Goal: Communication & Community: Answer question/provide support

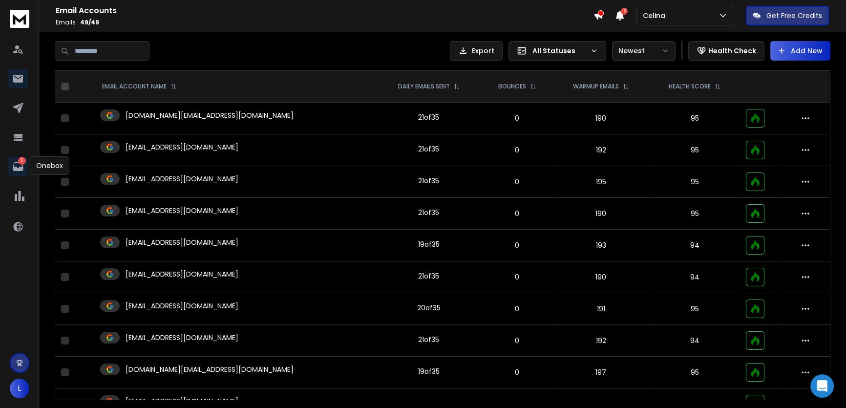
click at [24, 163] on link "3" at bounding box center [18, 167] width 20 height 20
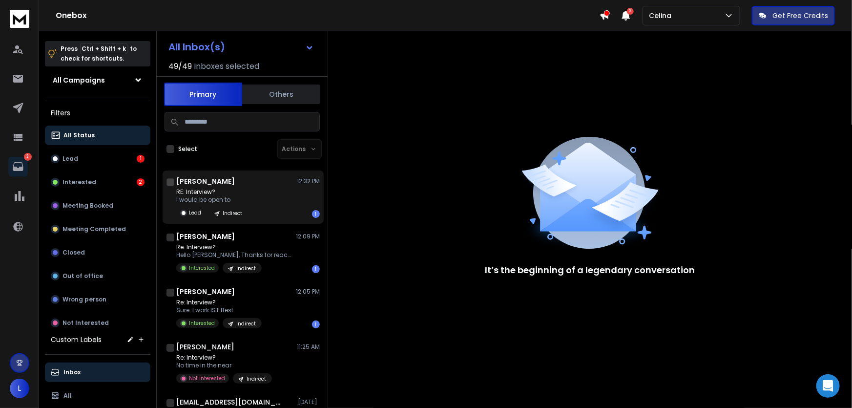
click at [227, 177] on h1 "[PERSON_NAME]" at bounding box center [205, 181] width 59 height 10
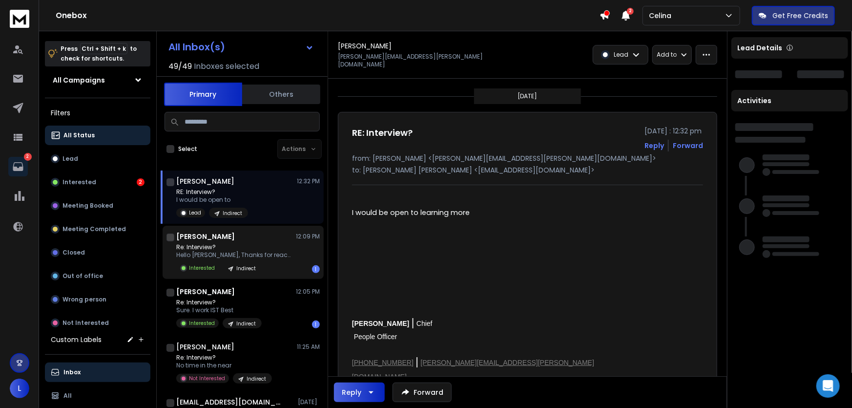
click at [235, 240] on h1 "[PERSON_NAME]" at bounding box center [205, 237] width 59 height 10
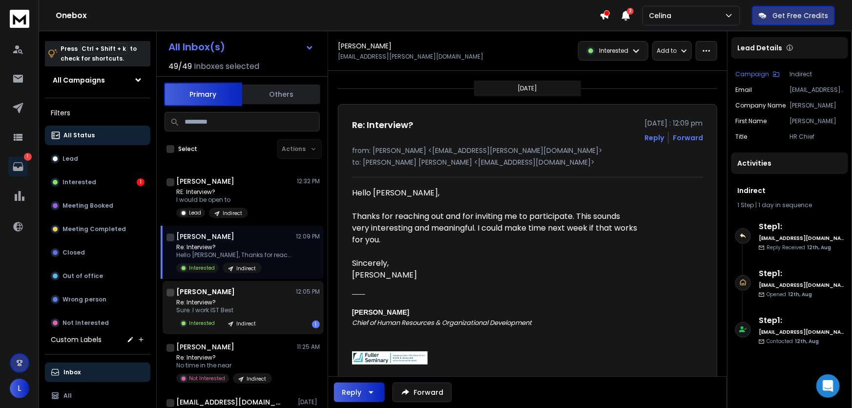
click at [235, 291] on h1 "[PERSON_NAME]" at bounding box center [205, 292] width 59 height 10
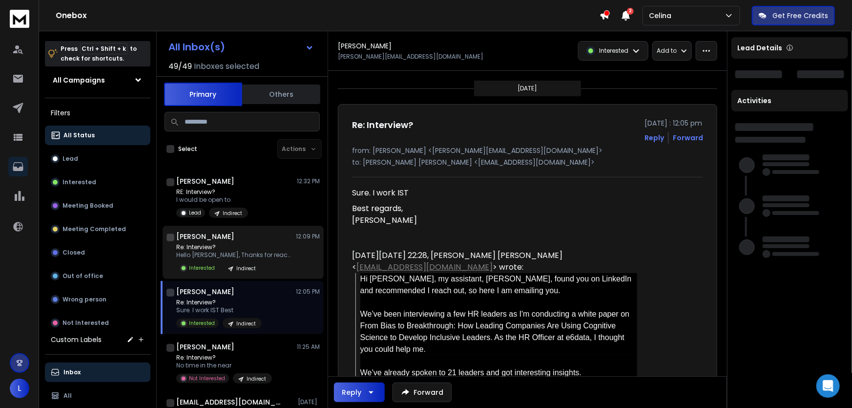
click at [234, 239] on h1 "[PERSON_NAME]" at bounding box center [205, 237] width 58 height 10
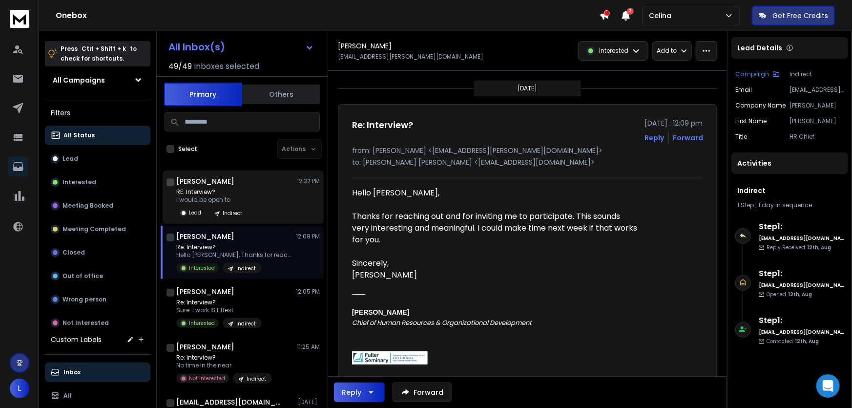
click at [253, 180] on div "Roseanne Donohue 12:32 PM" at bounding box center [248, 181] width 144 height 10
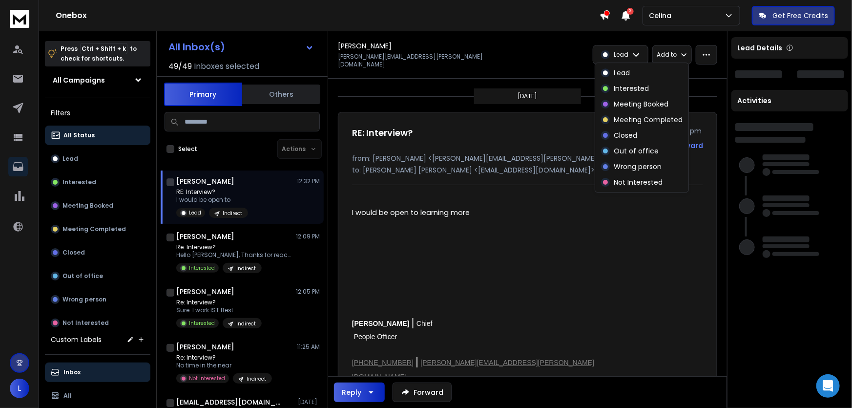
click at [634, 52] on icon at bounding box center [637, 55] width 8 height 8
click at [619, 85] on p "Interested" at bounding box center [631, 89] width 35 height 10
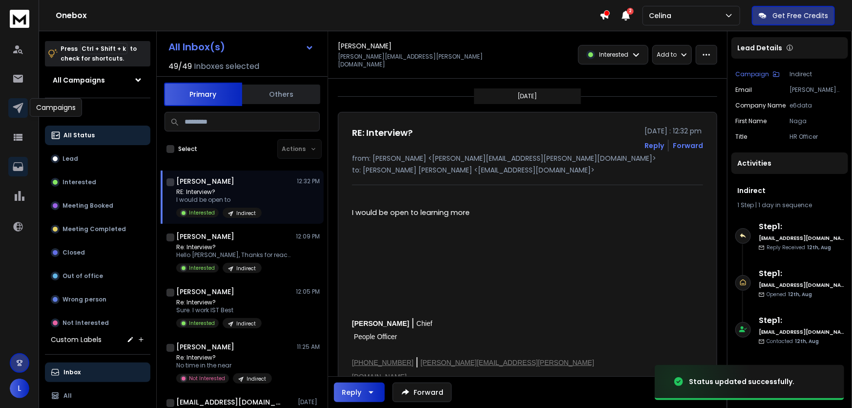
click at [13, 107] on icon at bounding box center [18, 108] width 12 height 12
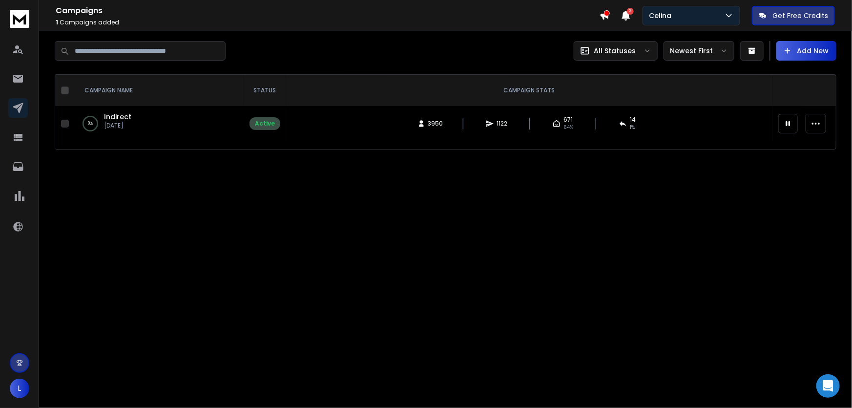
click at [671, 16] on p "Celina" at bounding box center [662, 16] width 26 height 10
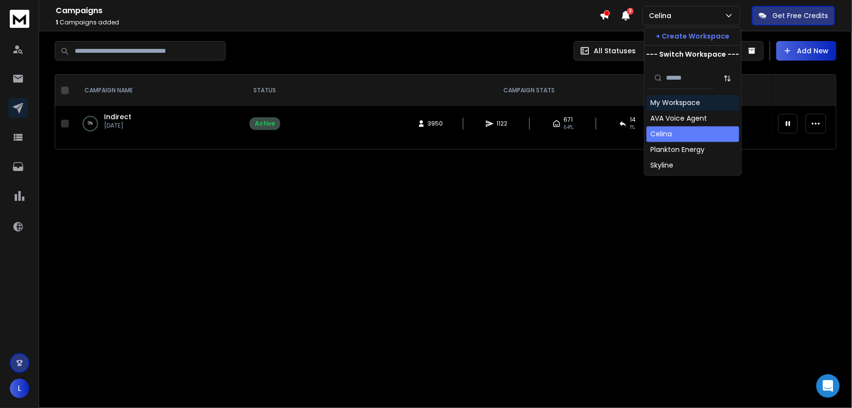
click at [669, 97] on div "My Workspace" at bounding box center [693, 103] width 93 height 16
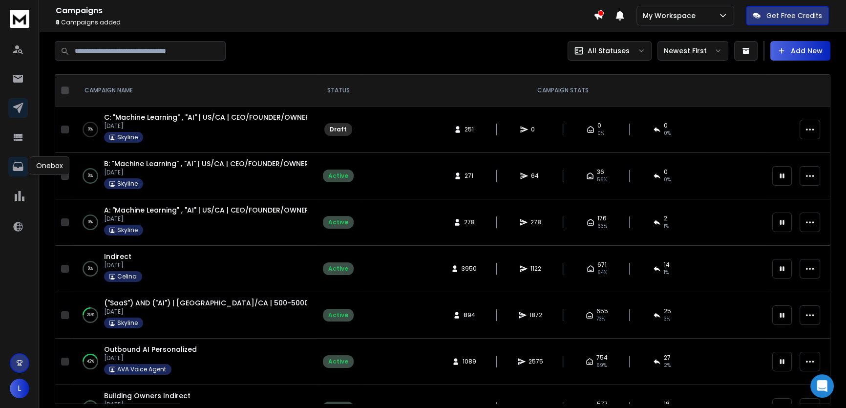
click at [18, 165] on icon at bounding box center [18, 167] width 12 height 12
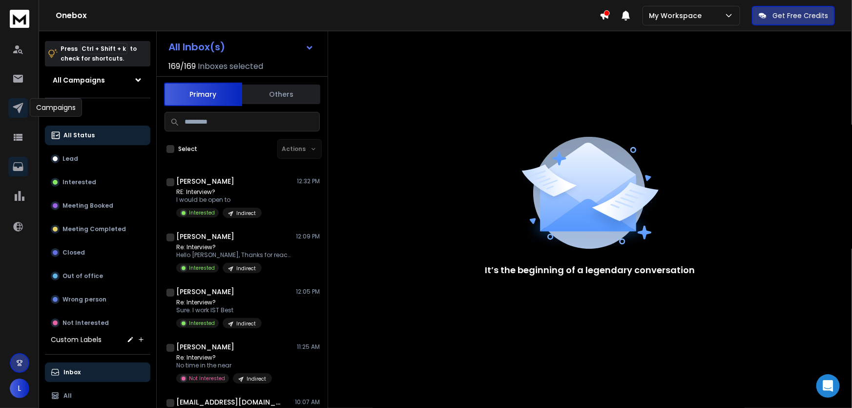
click at [15, 107] on icon at bounding box center [18, 108] width 10 height 10
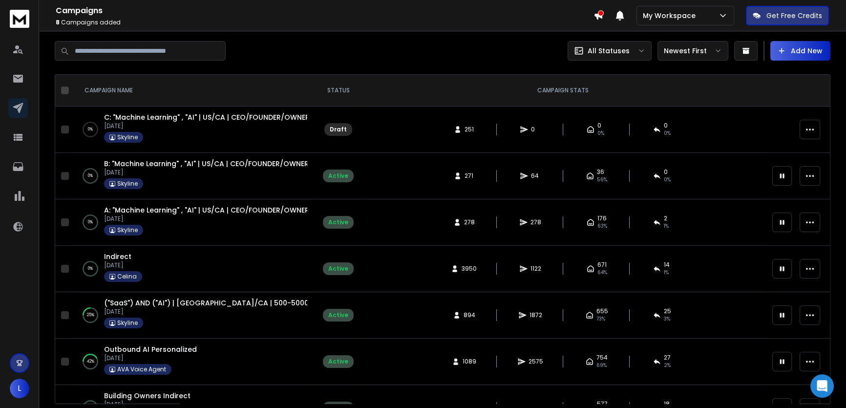
click at [265, 312] on p "7 days ago" at bounding box center [205, 312] width 203 height 8
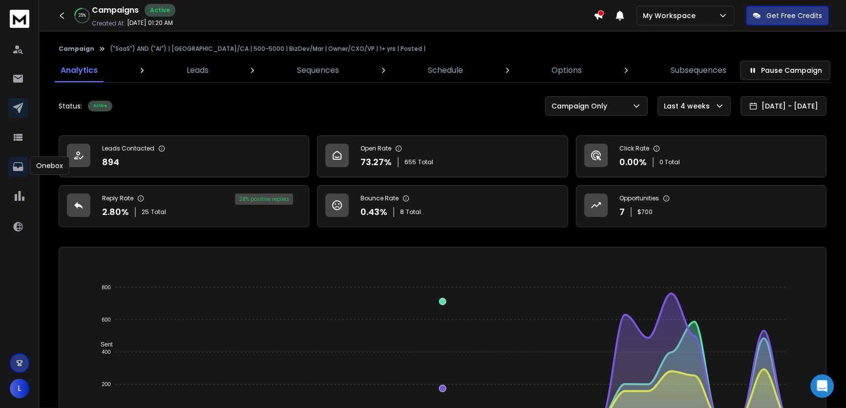
click at [13, 161] on icon at bounding box center [18, 167] width 12 height 12
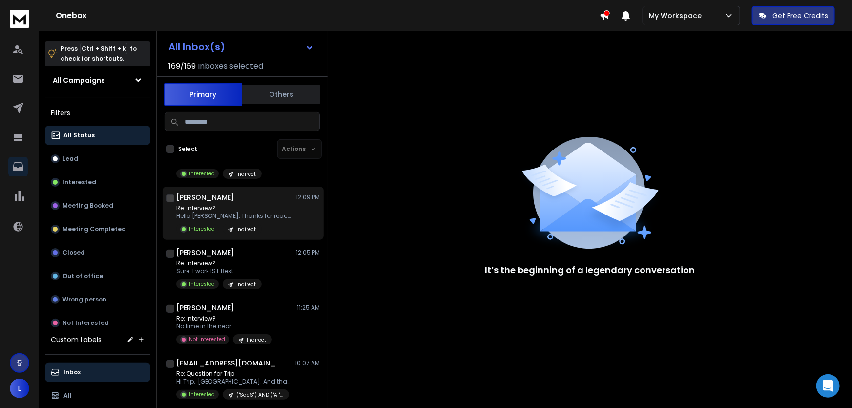
scroll to position [44, 0]
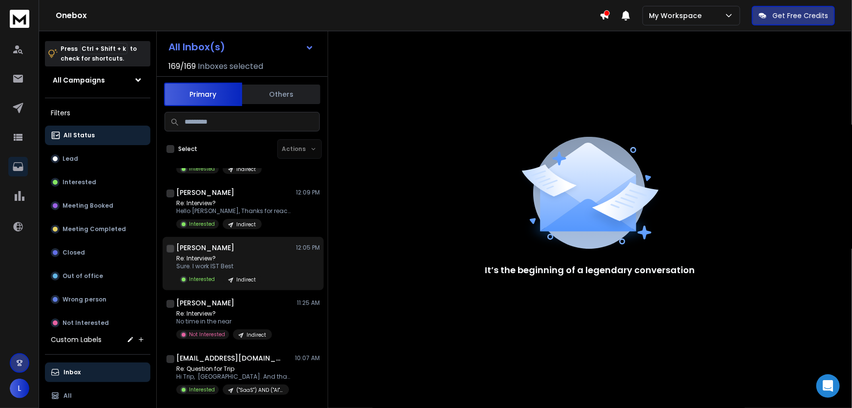
click at [234, 251] on h1 "Naga Siddharth Seetharaman" at bounding box center [205, 248] width 58 height 10
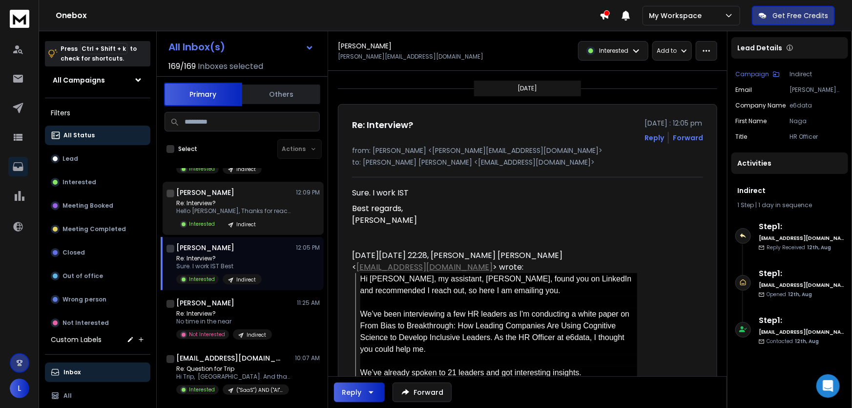
click at [234, 193] on h1 "Bernadette J. O'Halloran" at bounding box center [205, 193] width 58 height 10
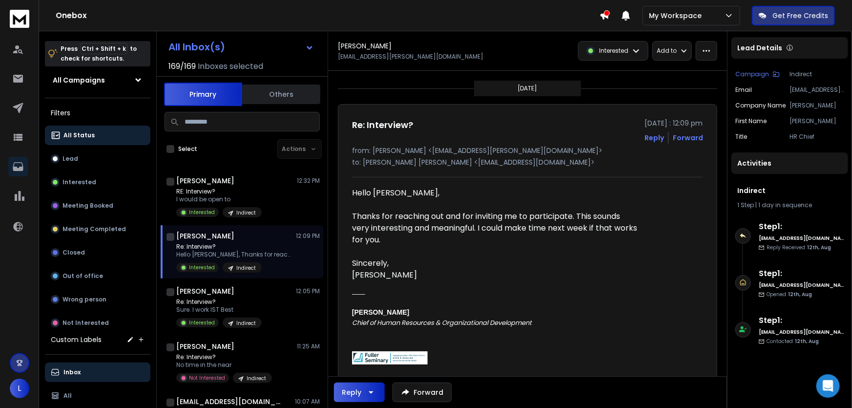
scroll to position [0, 0]
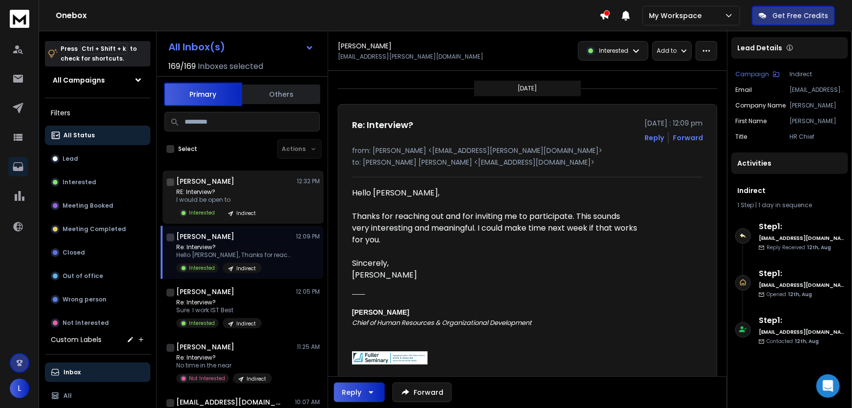
click at [284, 200] on div "RE: Interview? I would be open to Interested Indirect" at bounding box center [248, 203] width 144 height 30
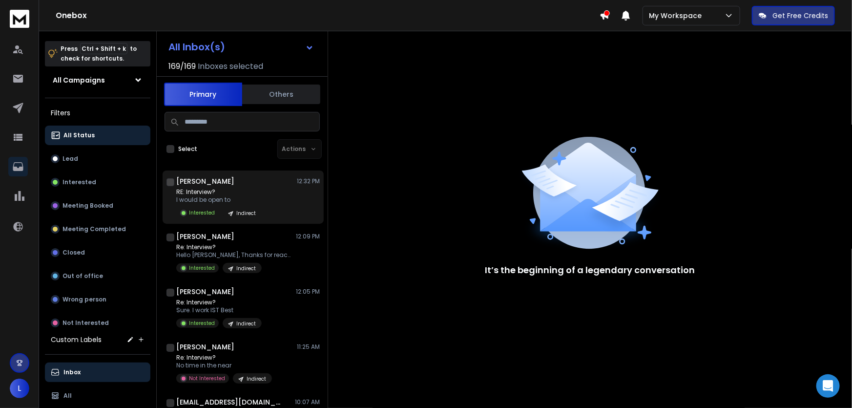
scroll to position [44, 0]
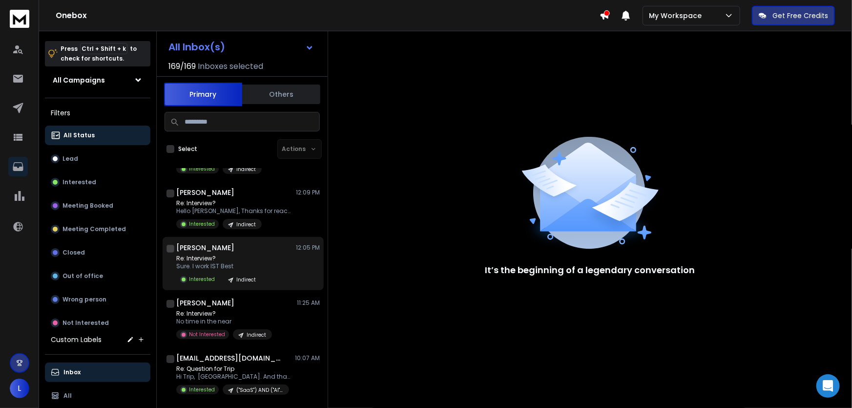
click at [278, 253] on div "Naga Siddharth Seetharaman 12:05 PM Re: Interview? Sure. I work IST Best Intere…" at bounding box center [248, 264] width 144 height 42
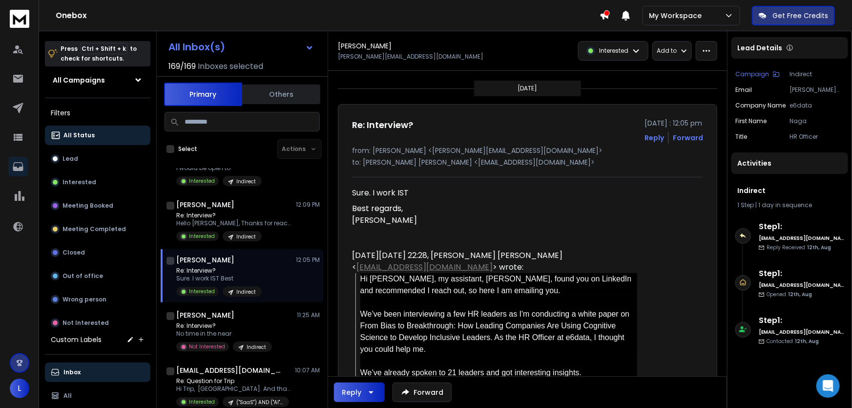
scroll to position [0, 0]
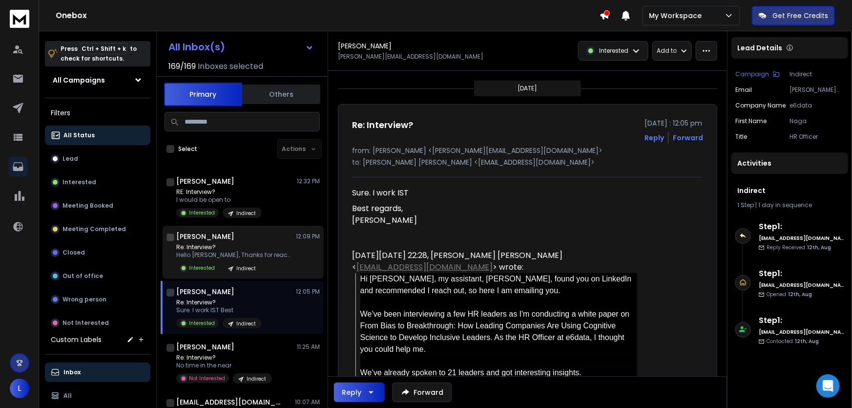
click at [278, 248] on div "Re: Interview? Hello Celina, Thanks for reaching Interested Indirect" at bounding box center [248, 258] width 144 height 30
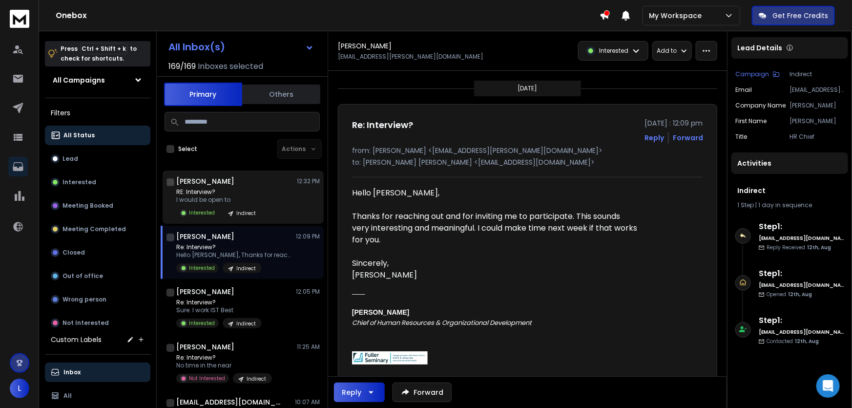
click at [274, 205] on div "RE: Interview? I would be open to Interested Indirect" at bounding box center [248, 203] width 144 height 30
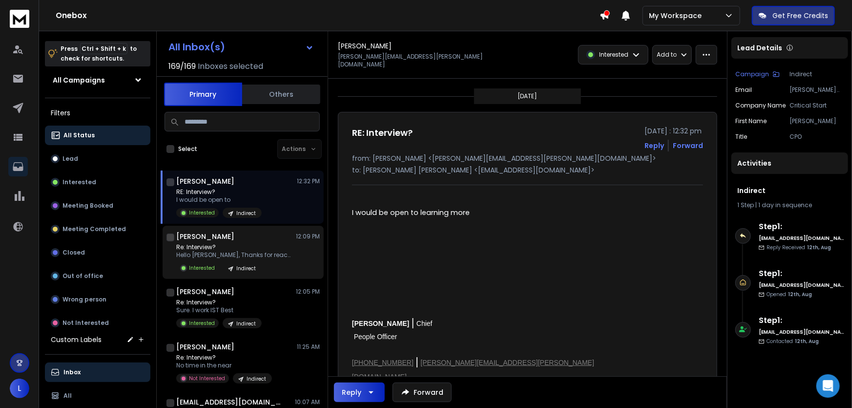
click at [261, 232] on div "Bernadette J. O'Halloran 12:09 PM" at bounding box center [248, 237] width 144 height 10
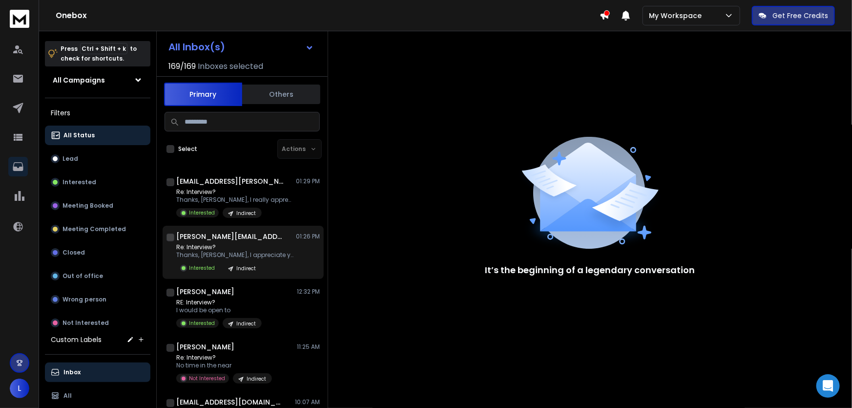
click at [273, 254] on div "Re: Interview? Thanks, Siddhu, I appreciate your Interested Indirect" at bounding box center [248, 258] width 144 height 30
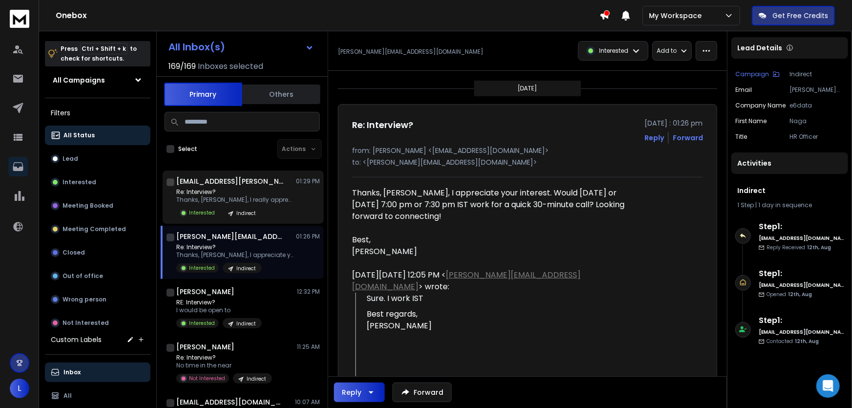
click at [269, 194] on p "Re: Interview?" at bounding box center [234, 192] width 117 height 8
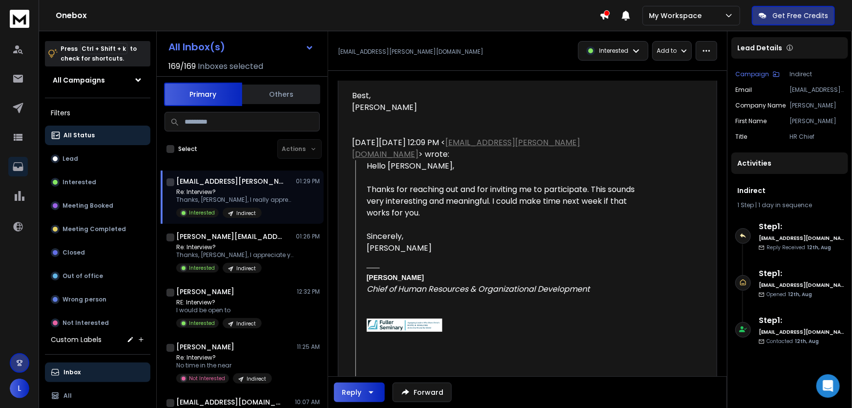
scroll to position [222, 0]
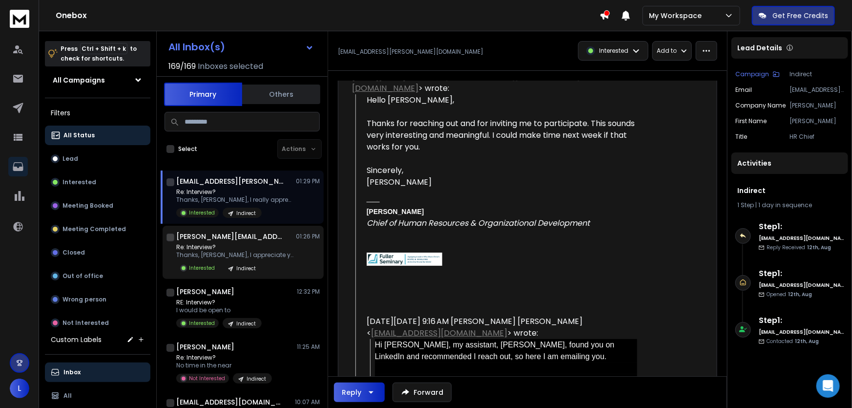
click at [292, 244] on div "Re: Interview? Thanks, Siddhu, I appreciate your Interested Indirect" at bounding box center [248, 258] width 144 height 30
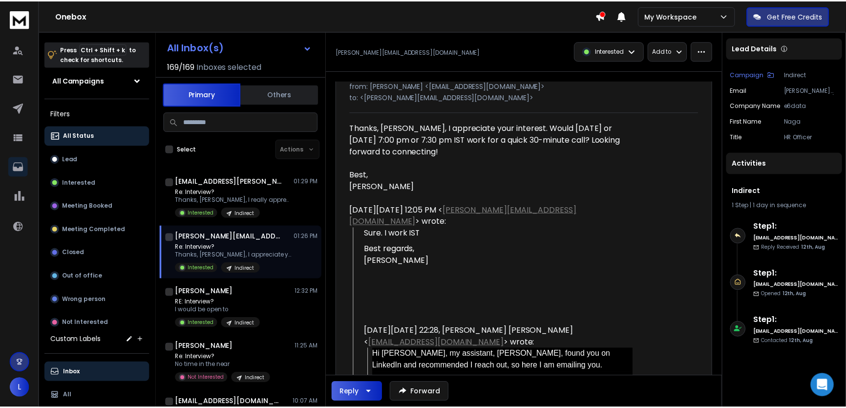
scroll to position [0, 0]
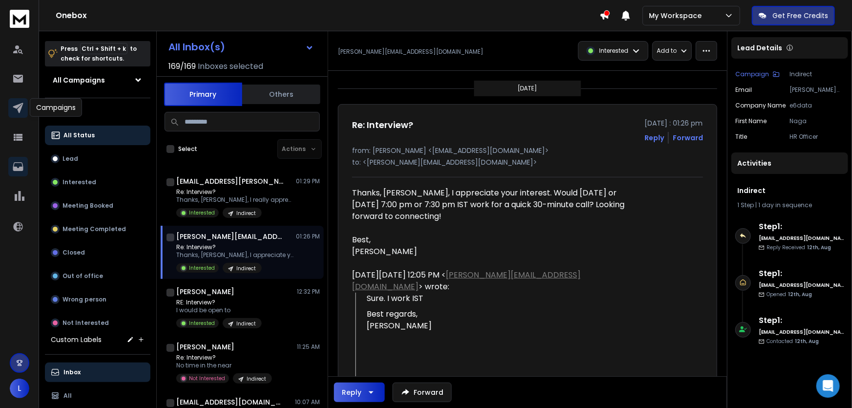
click at [14, 104] on icon at bounding box center [18, 108] width 12 height 12
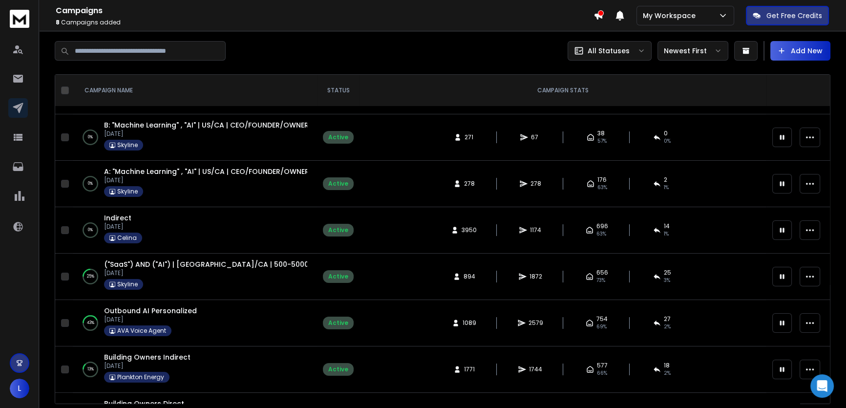
scroll to position [44, 0]
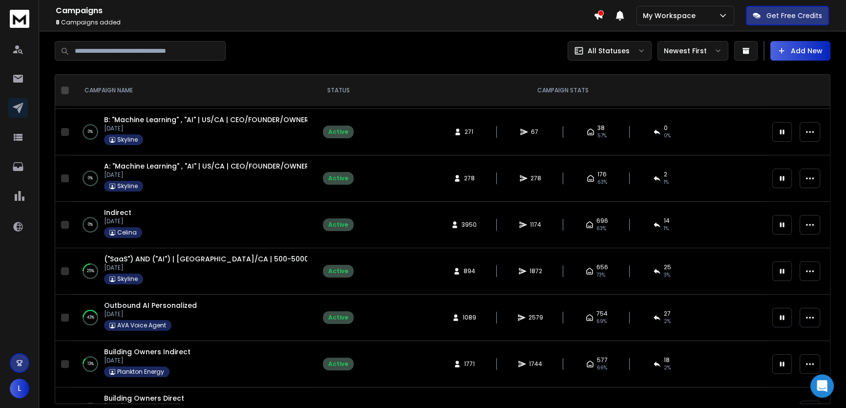
click at [205, 267] on p "8 days ago" at bounding box center [205, 268] width 203 height 8
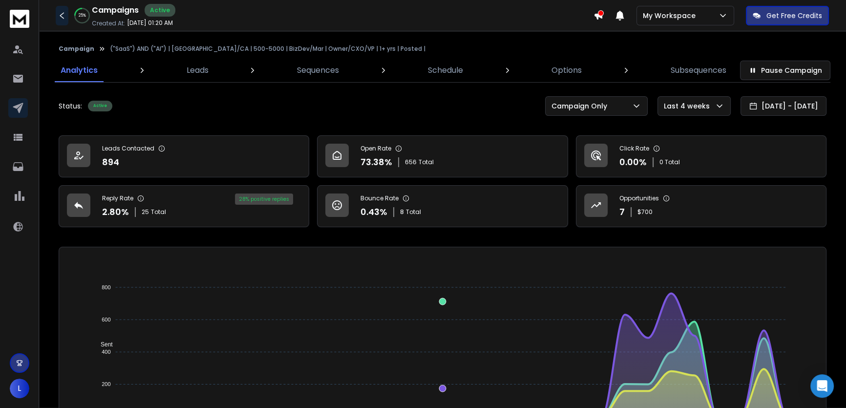
click at [61, 10] on button at bounding box center [62, 16] width 13 height 20
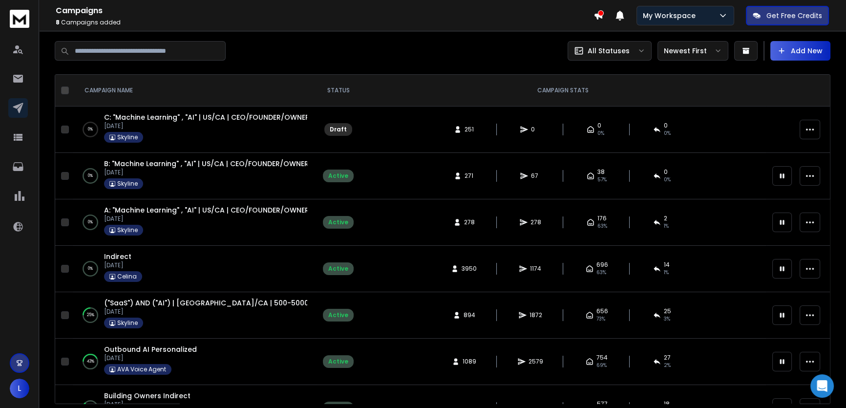
click at [668, 14] on p "My Workspace" at bounding box center [671, 16] width 57 height 10
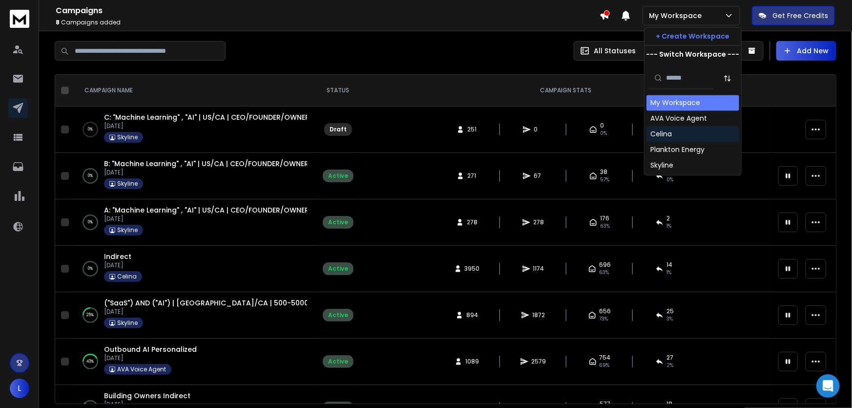
click at [667, 137] on div "Celina" at bounding box center [661, 134] width 21 height 10
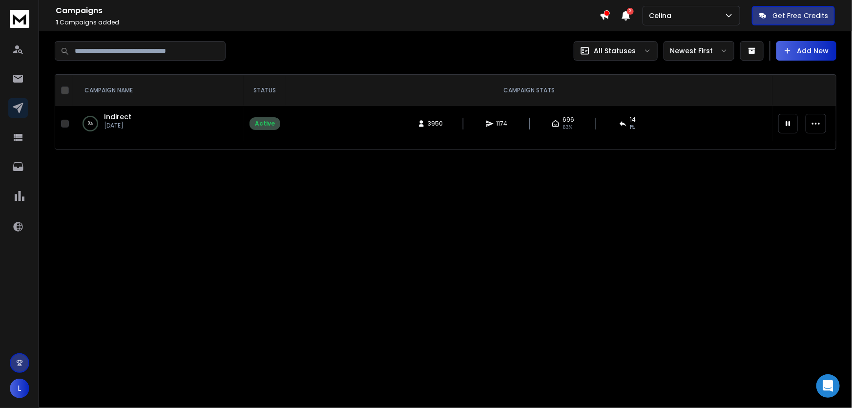
click at [162, 112] on div "0 % Indirect [DATE]" at bounding box center [158, 123] width 151 height 23
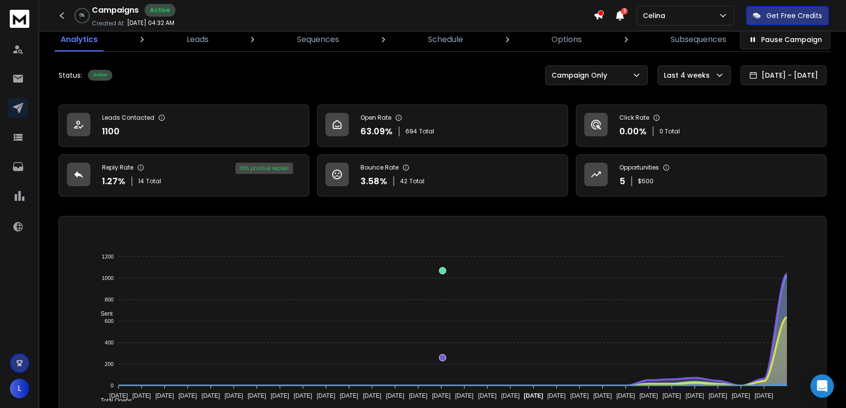
scroll to position [30, 0]
click at [630, 16] on div "Notifications" at bounding box center [656, 15] width 56 height 19
click at [624, 16] on icon at bounding box center [620, 15] width 9 height 10
click at [15, 166] on icon at bounding box center [18, 166] width 10 height 9
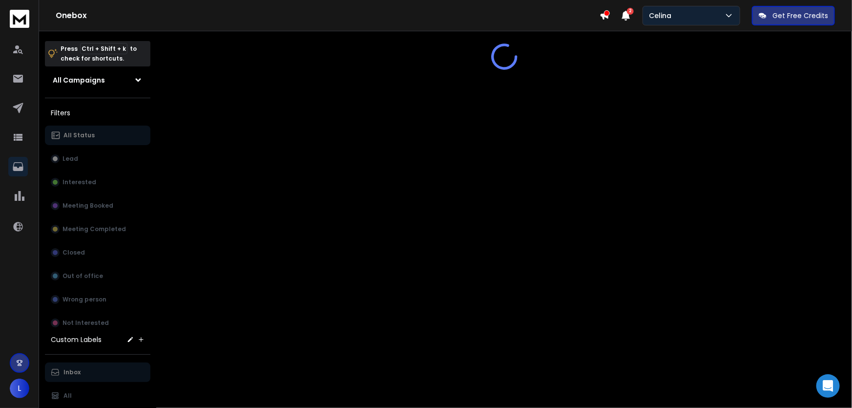
click at [690, 11] on div "Celina" at bounding box center [691, 16] width 85 height 10
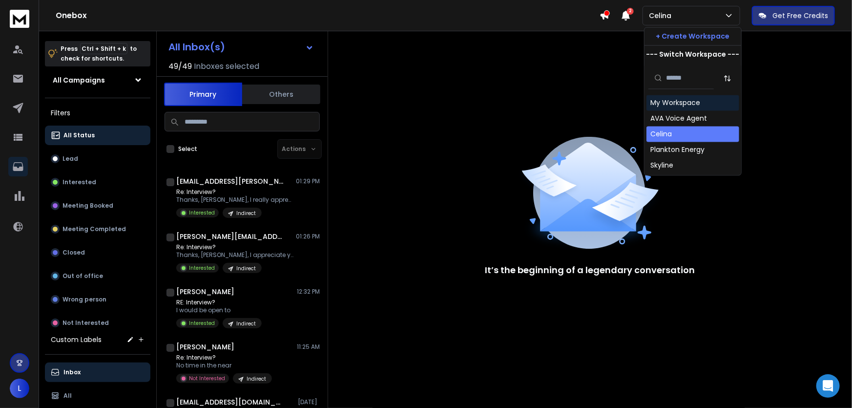
click at [675, 100] on div "My Workspace" at bounding box center [676, 103] width 50 height 10
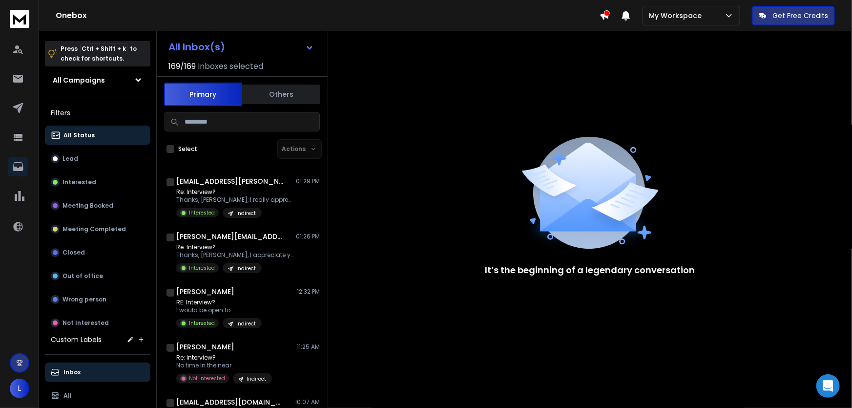
click at [297, 90] on button "Others" at bounding box center [281, 94] width 78 height 21
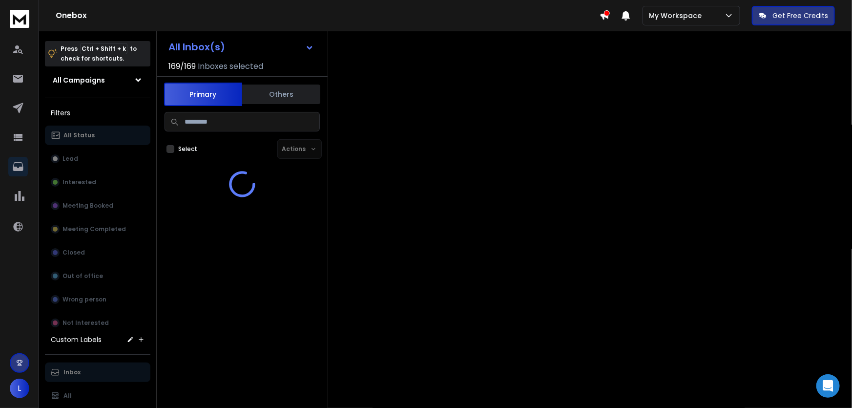
click at [207, 93] on button "Primary" at bounding box center [203, 94] width 78 height 23
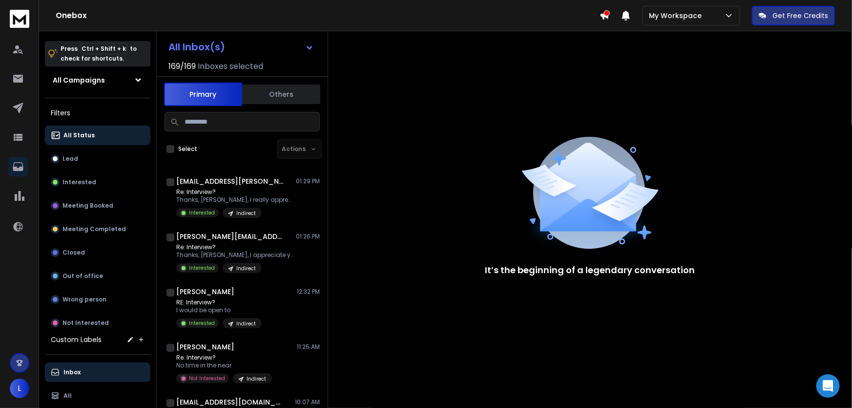
click at [279, 91] on button "Others" at bounding box center [281, 94] width 78 height 21
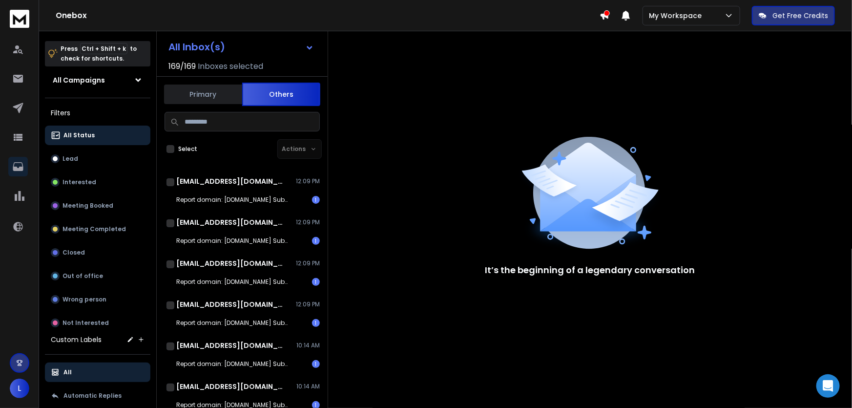
click at [294, 149] on div "Actions" at bounding box center [299, 149] width 44 height 20
click at [668, 13] on p "My Workspace" at bounding box center [677, 16] width 57 height 10
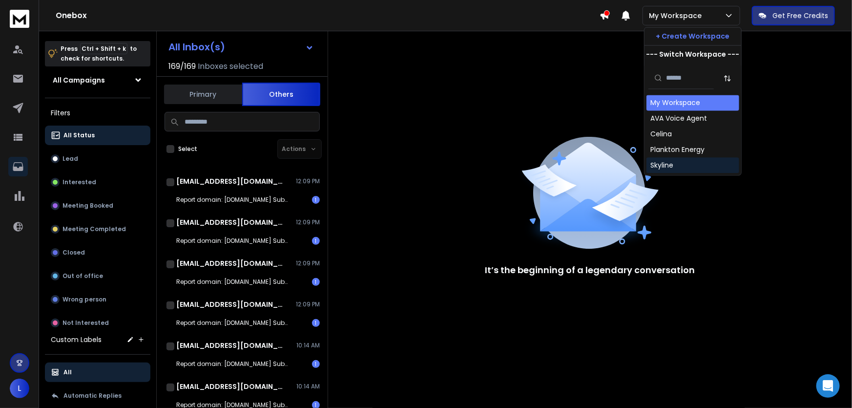
click at [670, 161] on div "Skyline" at bounding box center [662, 165] width 23 height 10
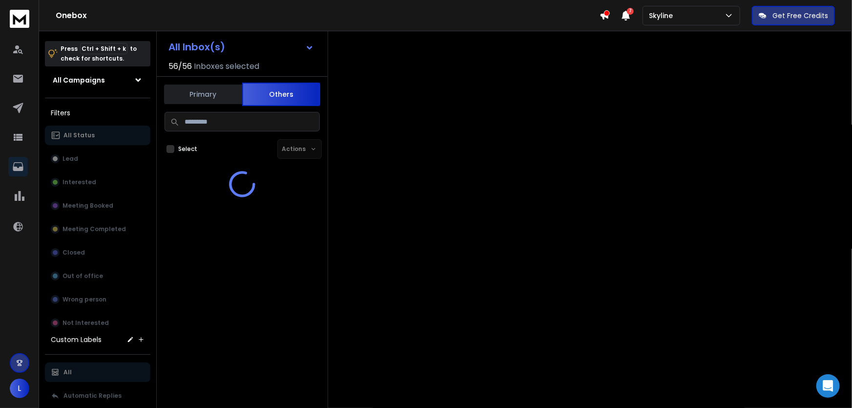
click at [272, 91] on button "Others" at bounding box center [281, 94] width 78 height 23
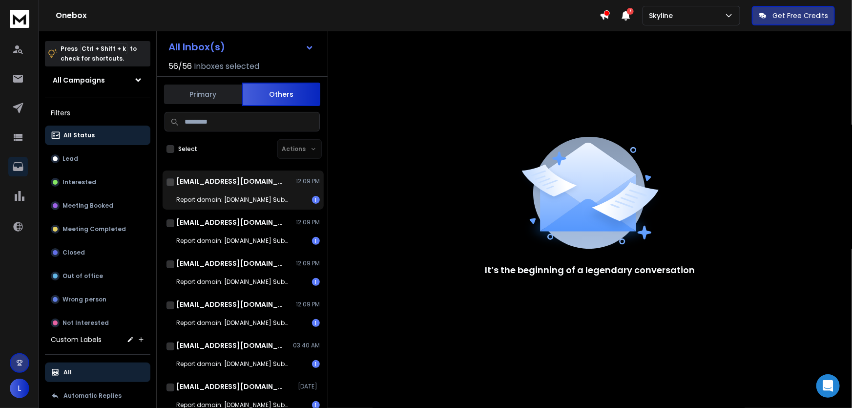
click at [255, 199] on p "Report domain: [DOMAIN_NAME] Submitter: [DOMAIN_NAME]" at bounding box center [234, 200] width 117 height 8
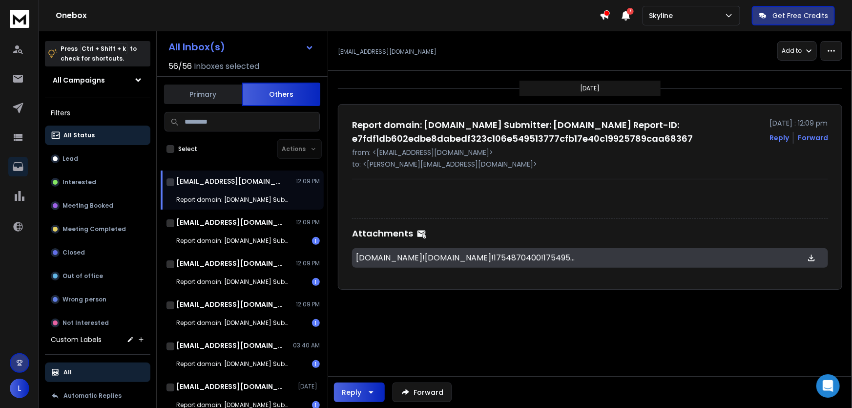
click at [202, 89] on button "Primary" at bounding box center [203, 94] width 78 height 21
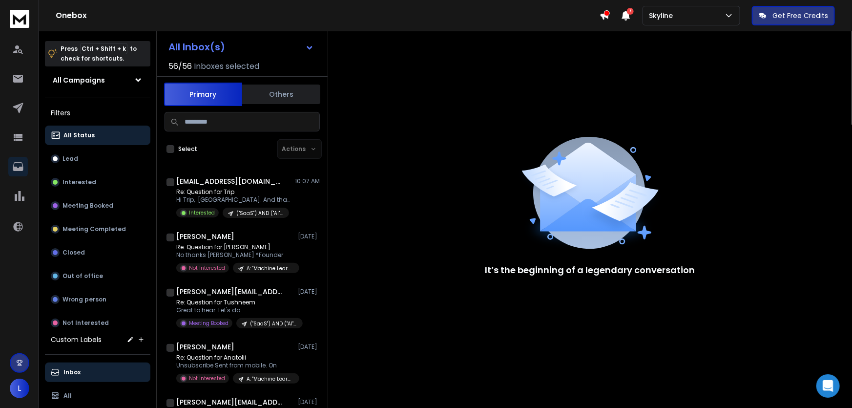
click at [297, 92] on button "Others" at bounding box center [281, 94] width 78 height 21
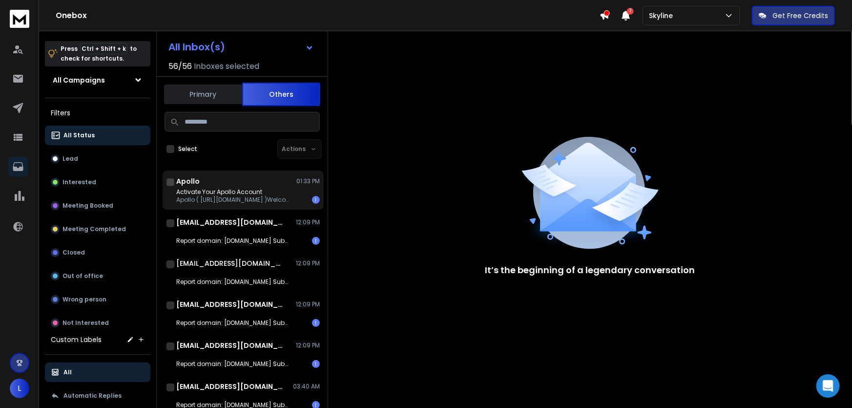
click at [263, 191] on p "Activate Your Apollo Account" at bounding box center [234, 192] width 117 height 8
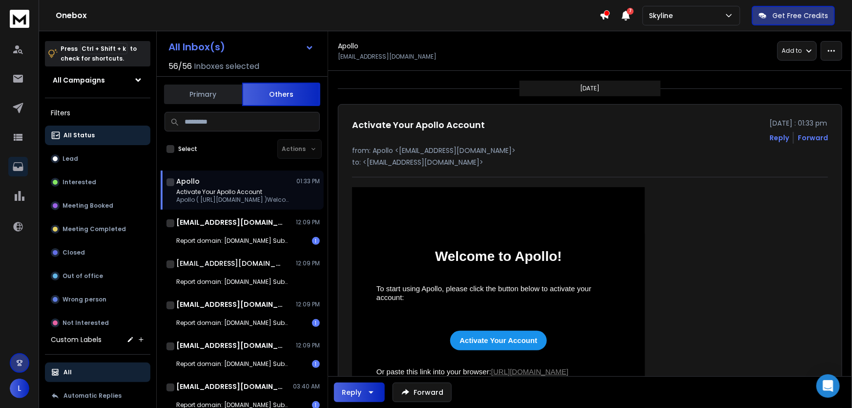
scroll to position [44, 0]
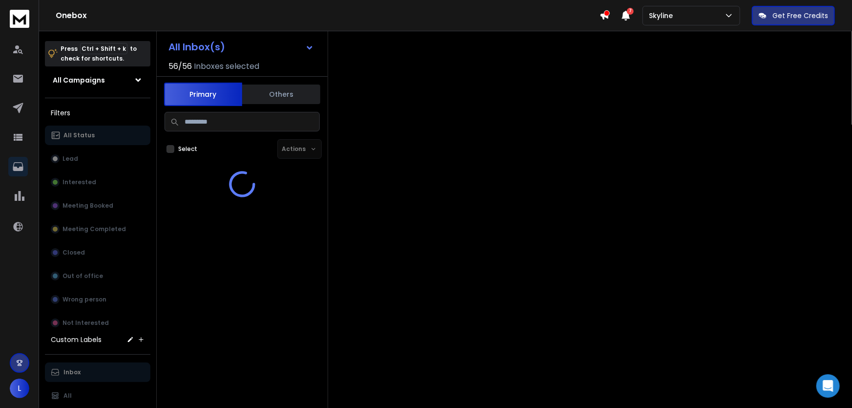
click at [215, 87] on button "Primary" at bounding box center [203, 94] width 78 height 23
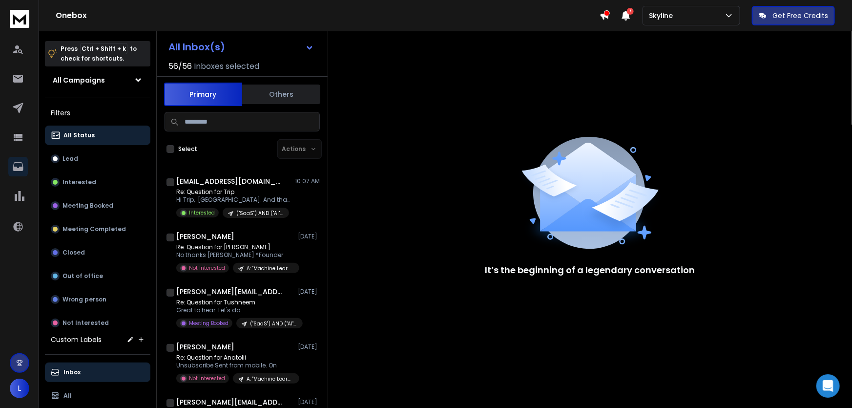
click at [231, 124] on input at bounding box center [242, 122] width 155 height 20
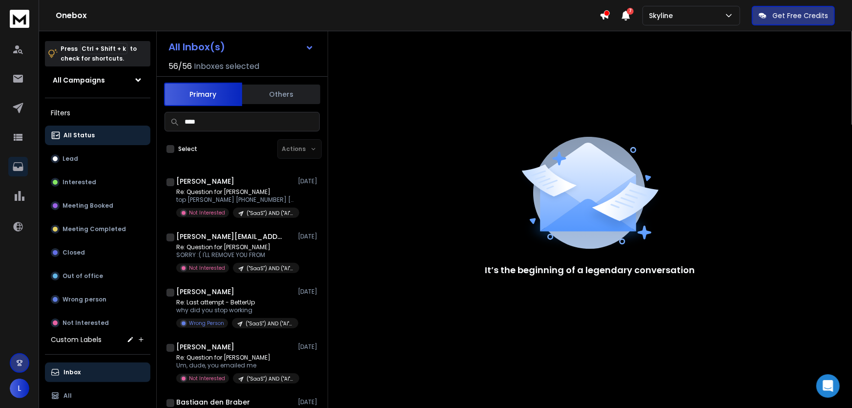
scroll to position [444, 0]
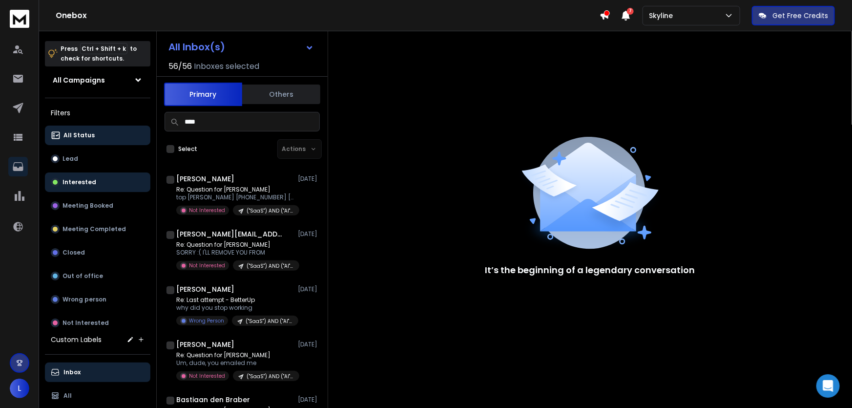
type input "****"
click at [107, 180] on button "Interested" at bounding box center [98, 182] width 106 height 20
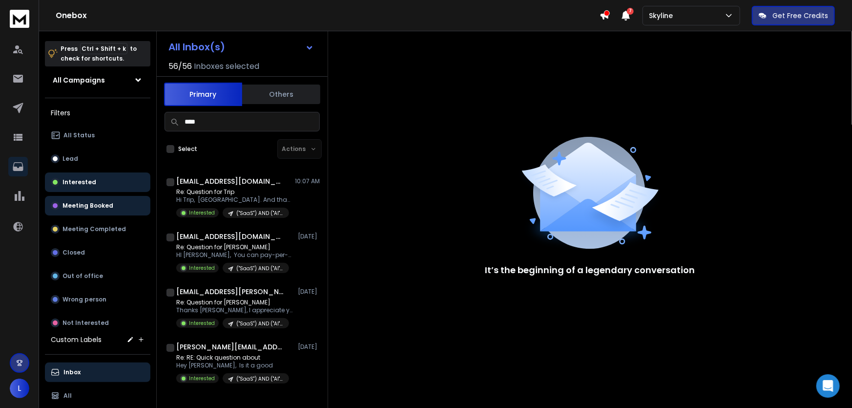
click at [100, 204] on p "Meeting Booked" at bounding box center [88, 206] width 51 height 8
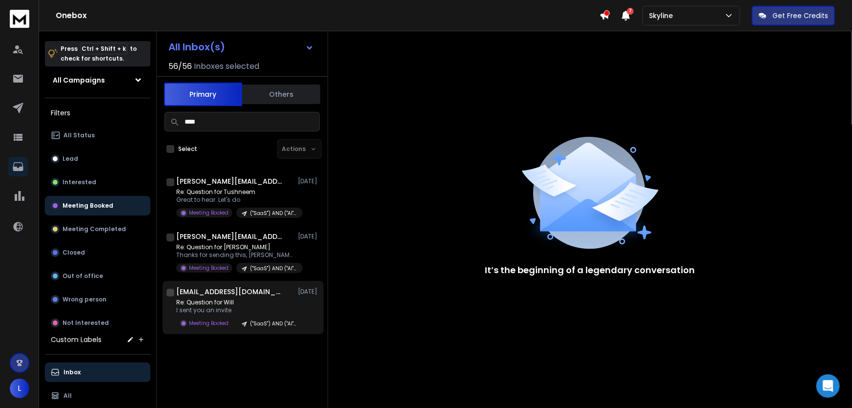
click at [252, 297] on div "[EMAIL_ADDRESS][DOMAIN_NAME] [DATE] Re: Question for Will I sent you an invite …" at bounding box center [248, 308] width 144 height 42
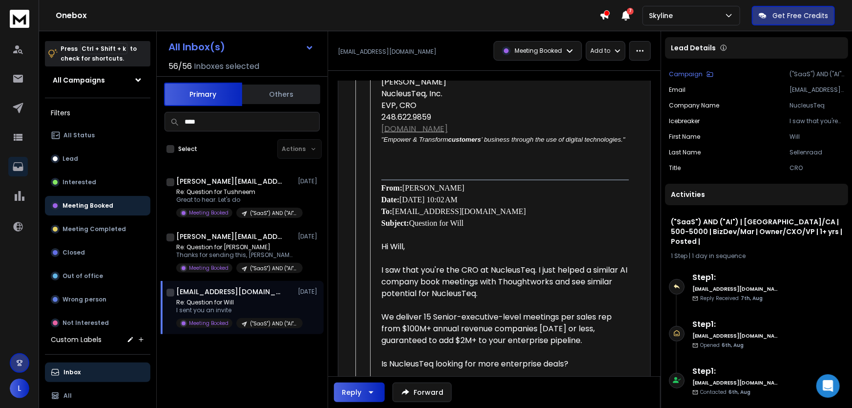
scroll to position [577, 0]
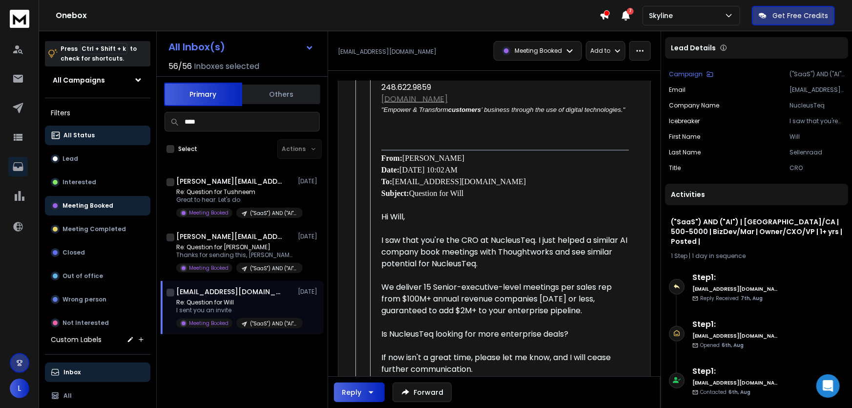
click at [95, 137] on button "All Status" at bounding box center [98, 136] width 106 height 20
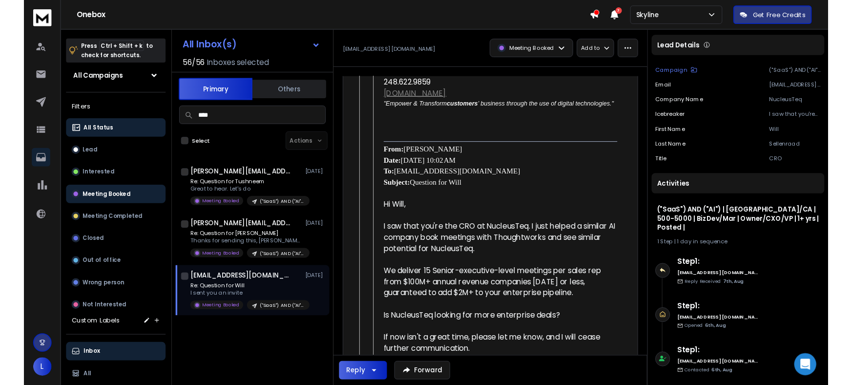
scroll to position [0, 0]
